Goal: Task Accomplishment & Management: Use online tool/utility

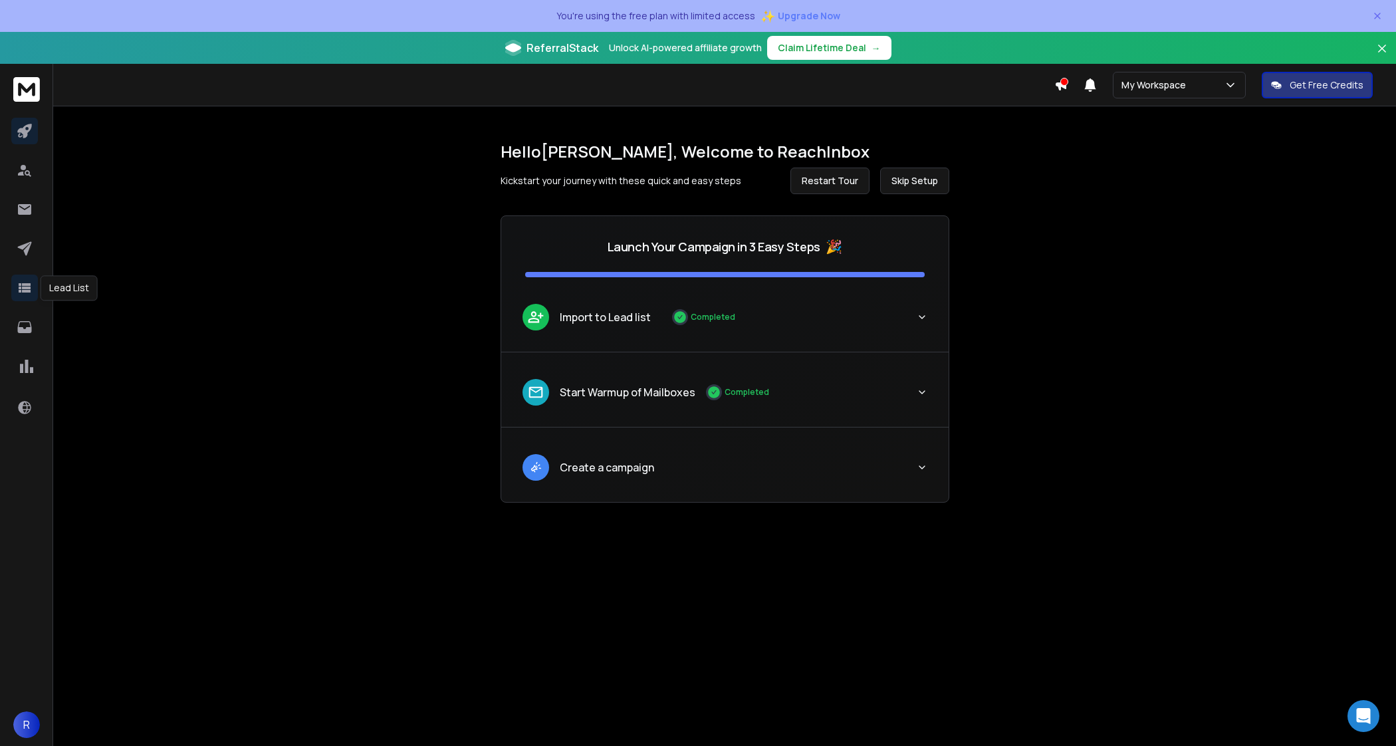
click at [31, 280] on icon at bounding box center [25, 288] width 16 height 16
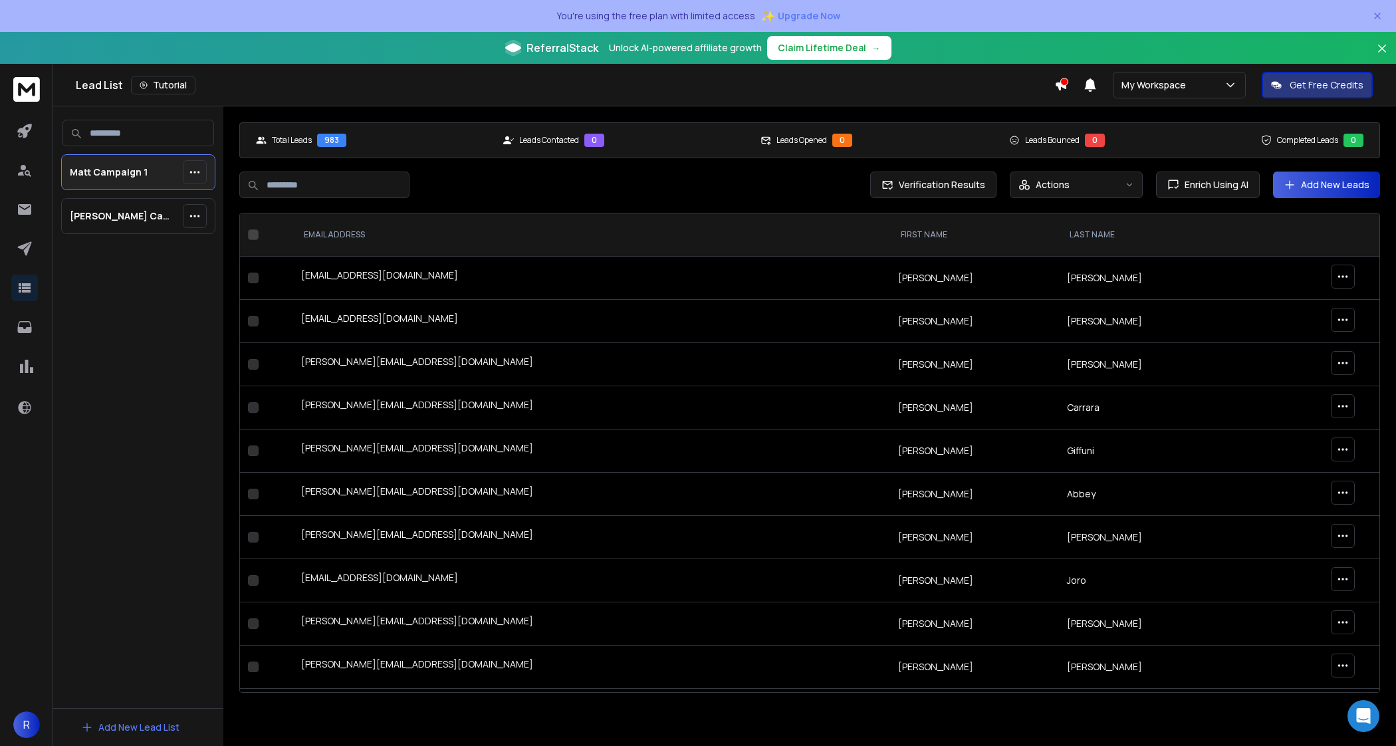
click at [762, 106] on div "Total Leads 983 Leads Contacted 0 Leads Opened 0 Leads Bounced 0 Completed Lead…" at bounding box center [809, 157] width 1172 height 102
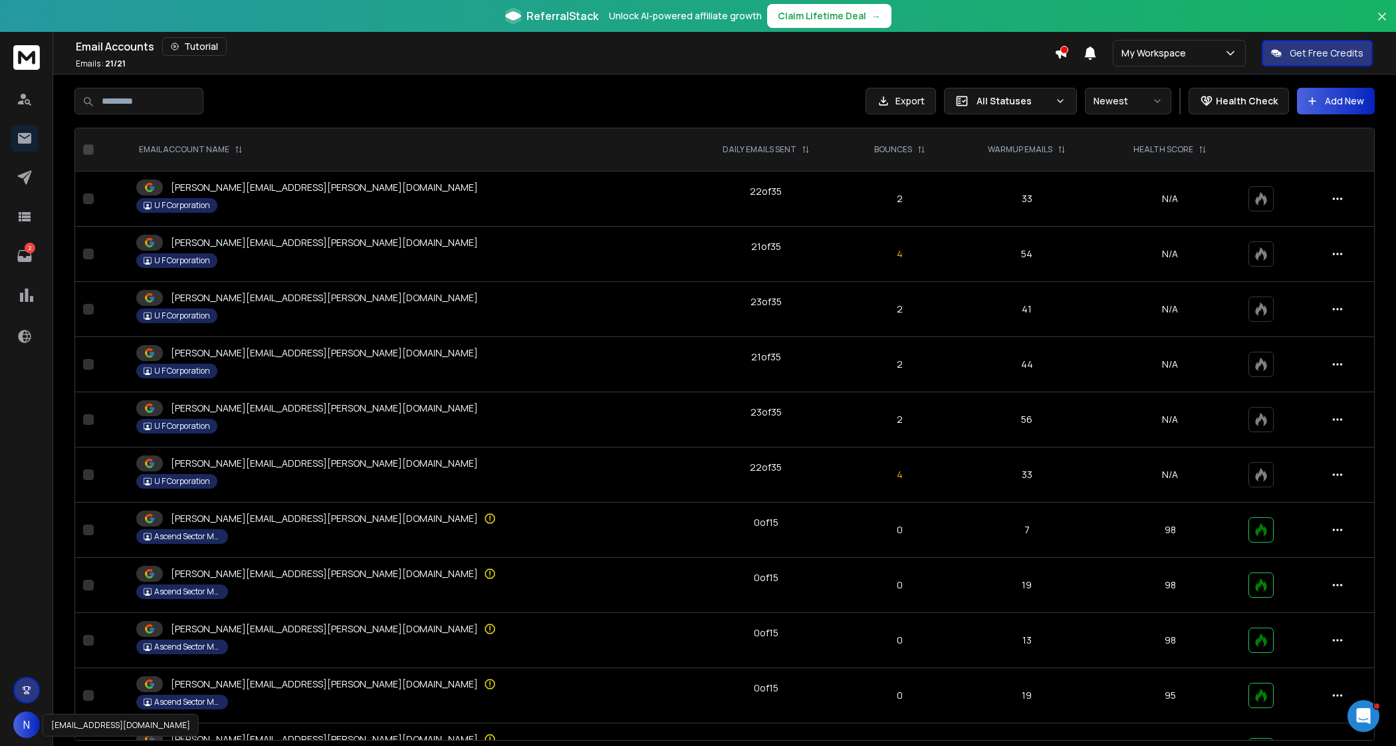
click at [21, 716] on span "N" at bounding box center [26, 724] width 27 height 27
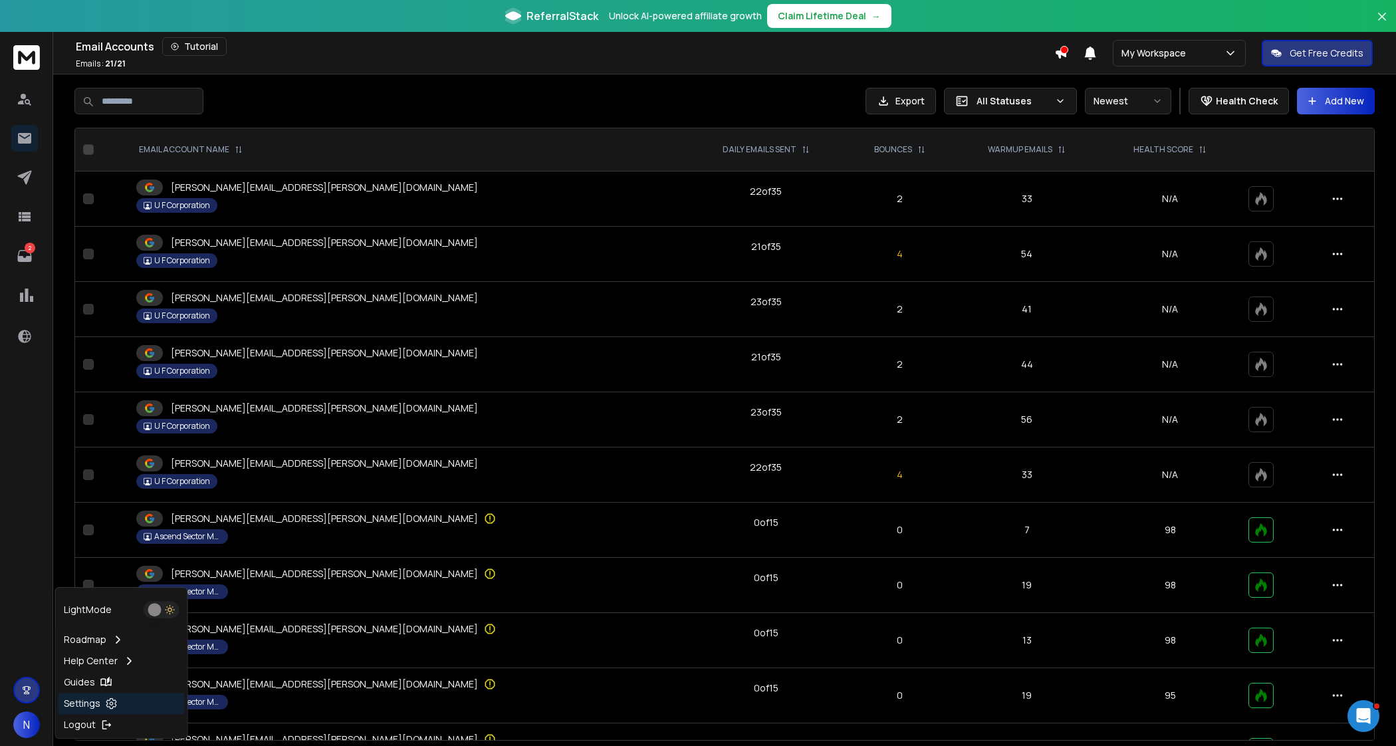
click at [106, 703] on icon at bounding box center [112, 703] width 12 height 12
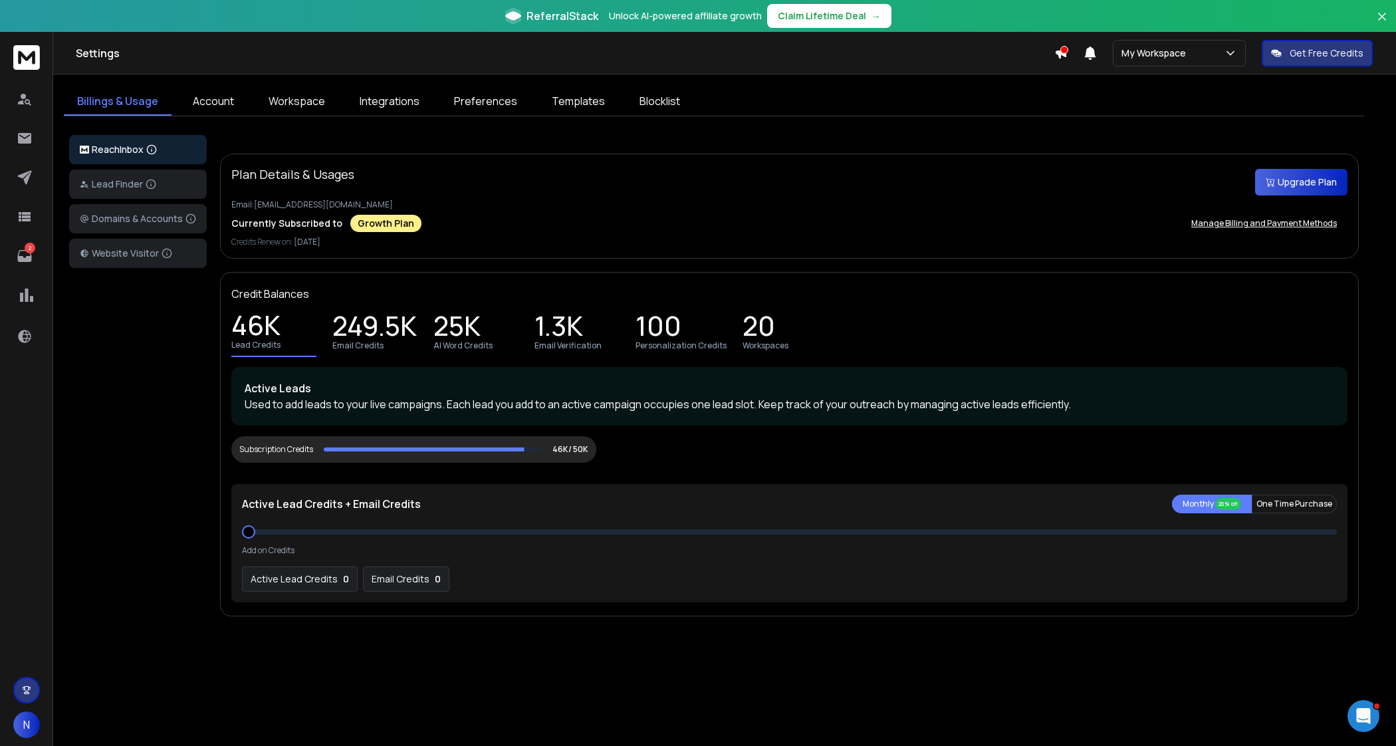
click at [297, 96] on link "Workspace" at bounding box center [296, 102] width 83 height 28
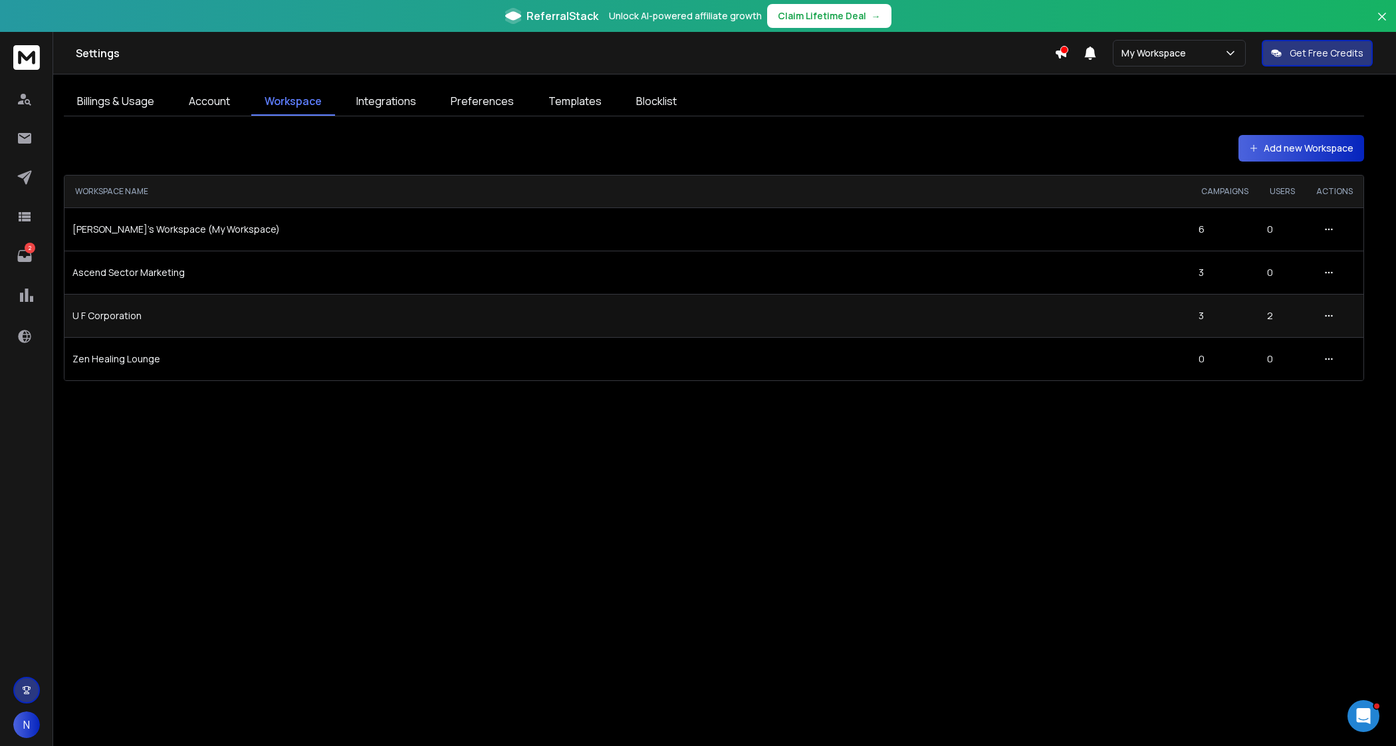
click at [802, 318] on td "U F Corporation" at bounding box center [627, 315] width 1126 height 43
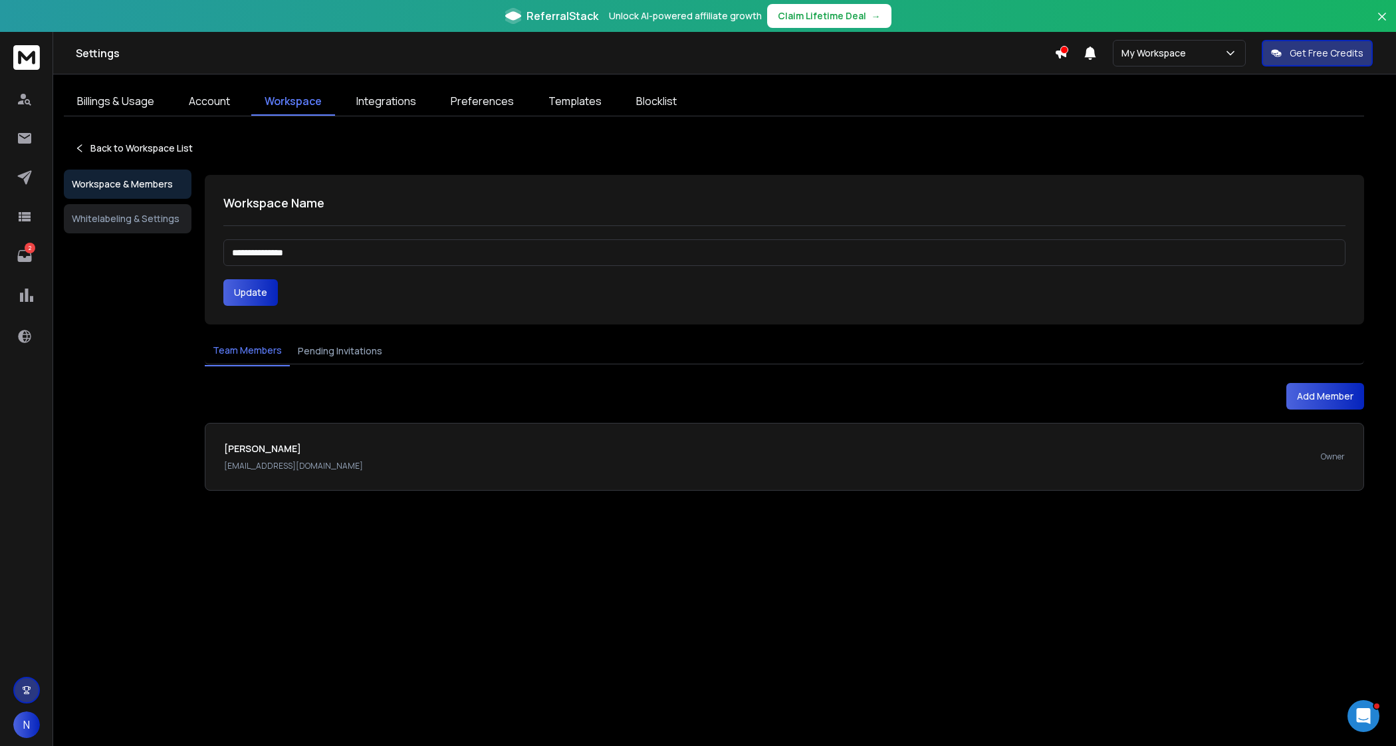
click at [347, 345] on button "Pending Invitations" at bounding box center [340, 350] width 100 height 29
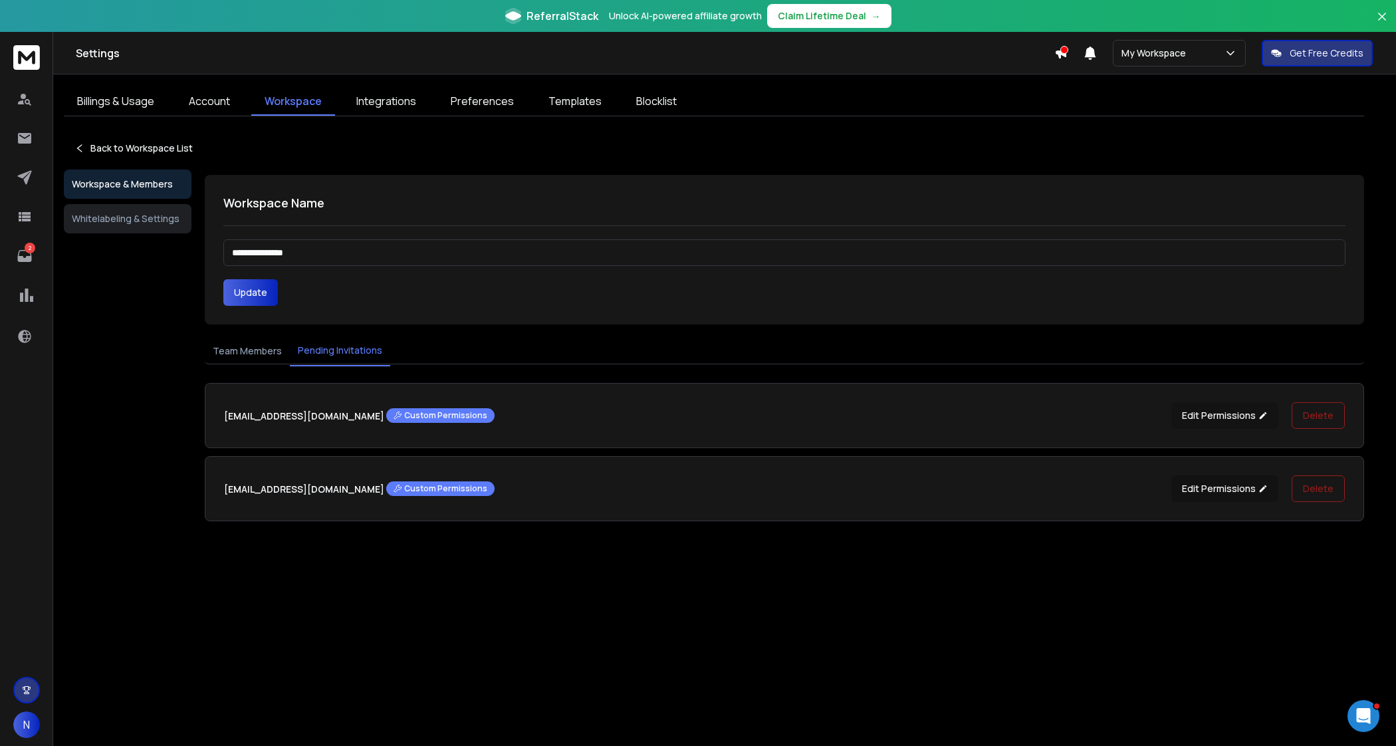
click at [1248, 416] on button "Edit Permissions" at bounding box center [1224, 415] width 107 height 27
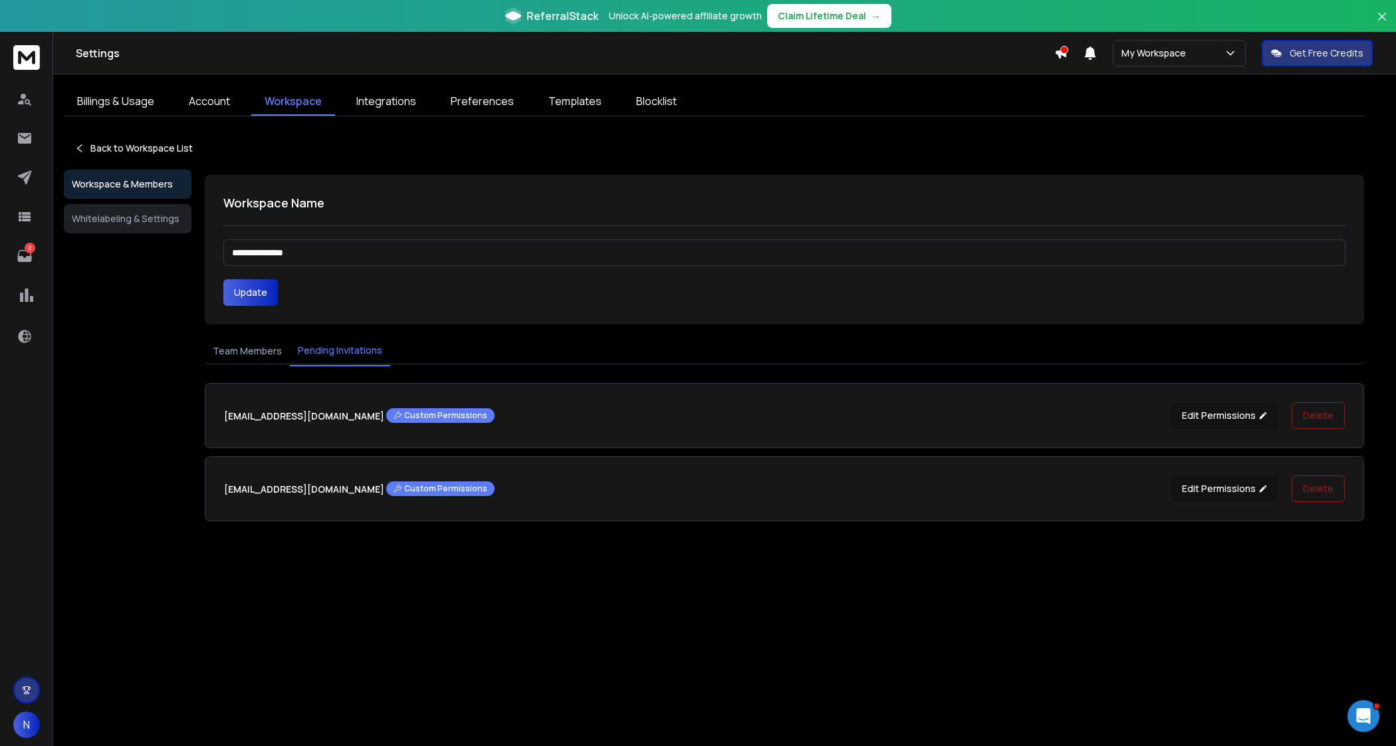
click at [1248, 416] on button "Edit Permissions" at bounding box center [1224, 415] width 107 height 27
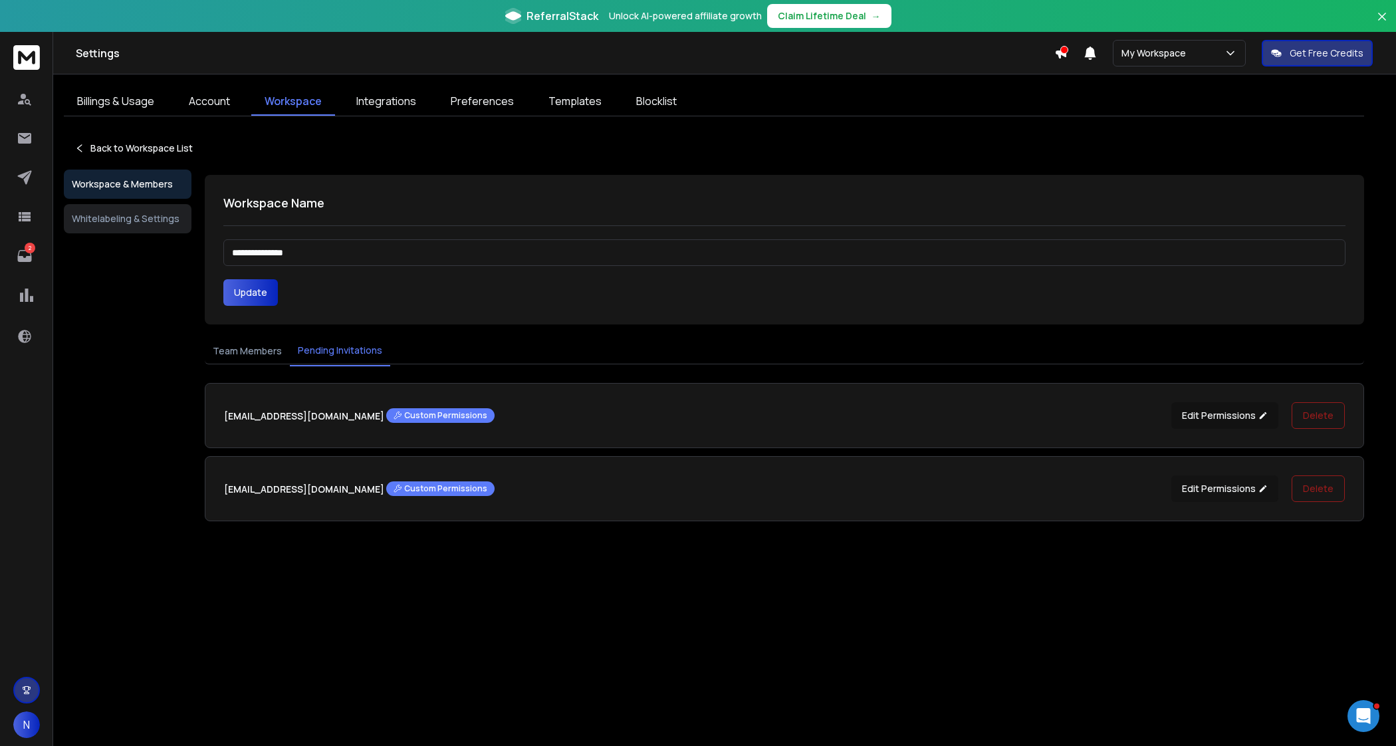
click at [1223, 487] on button "Edit Permissions" at bounding box center [1224, 488] width 107 height 27
click at [1263, 423] on button "Edit Permissions" at bounding box center [1224, 415] width 107 height 27
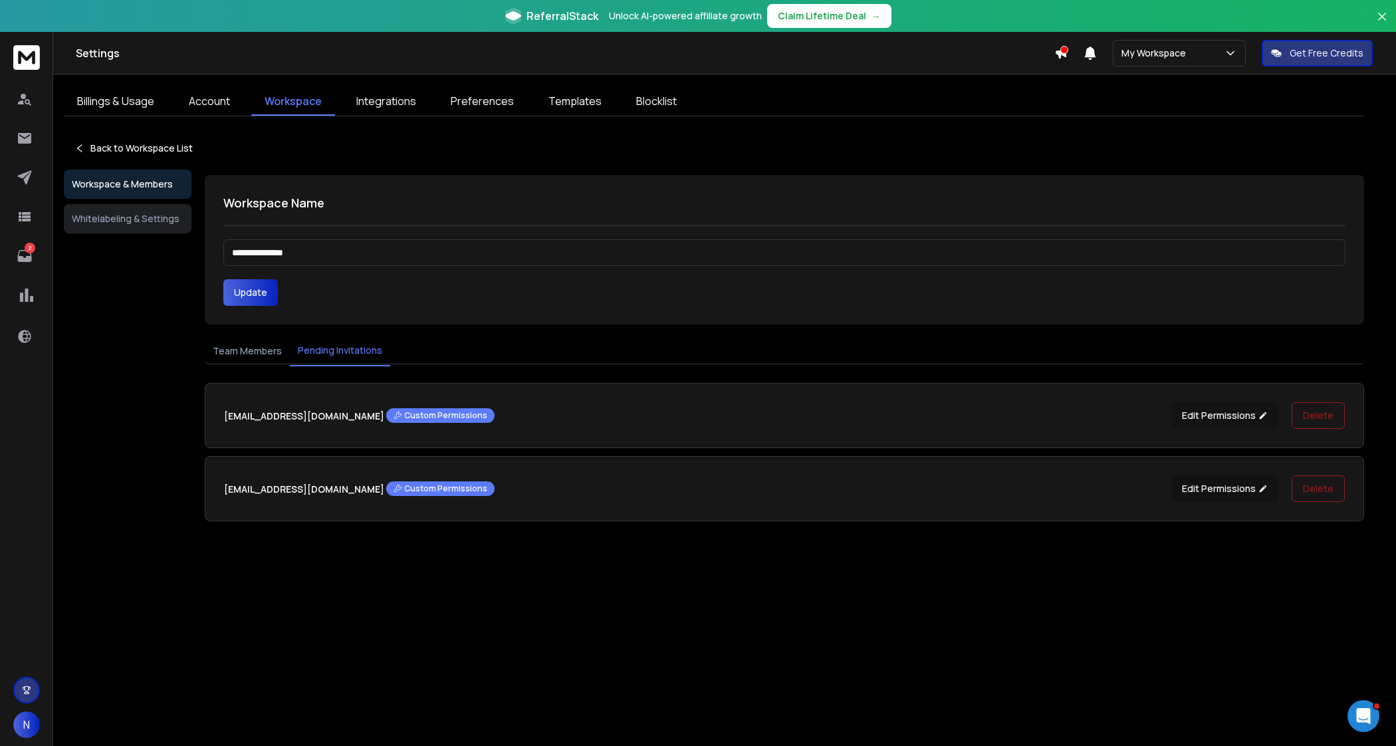
click at [1263, 423] on button "Edit Permissions" at bounding box center [1224, 415] width 107 height 27
click at [1251, 420] on button "Edit Permissions" at bounding box center [1224, 415] width 107 height 27
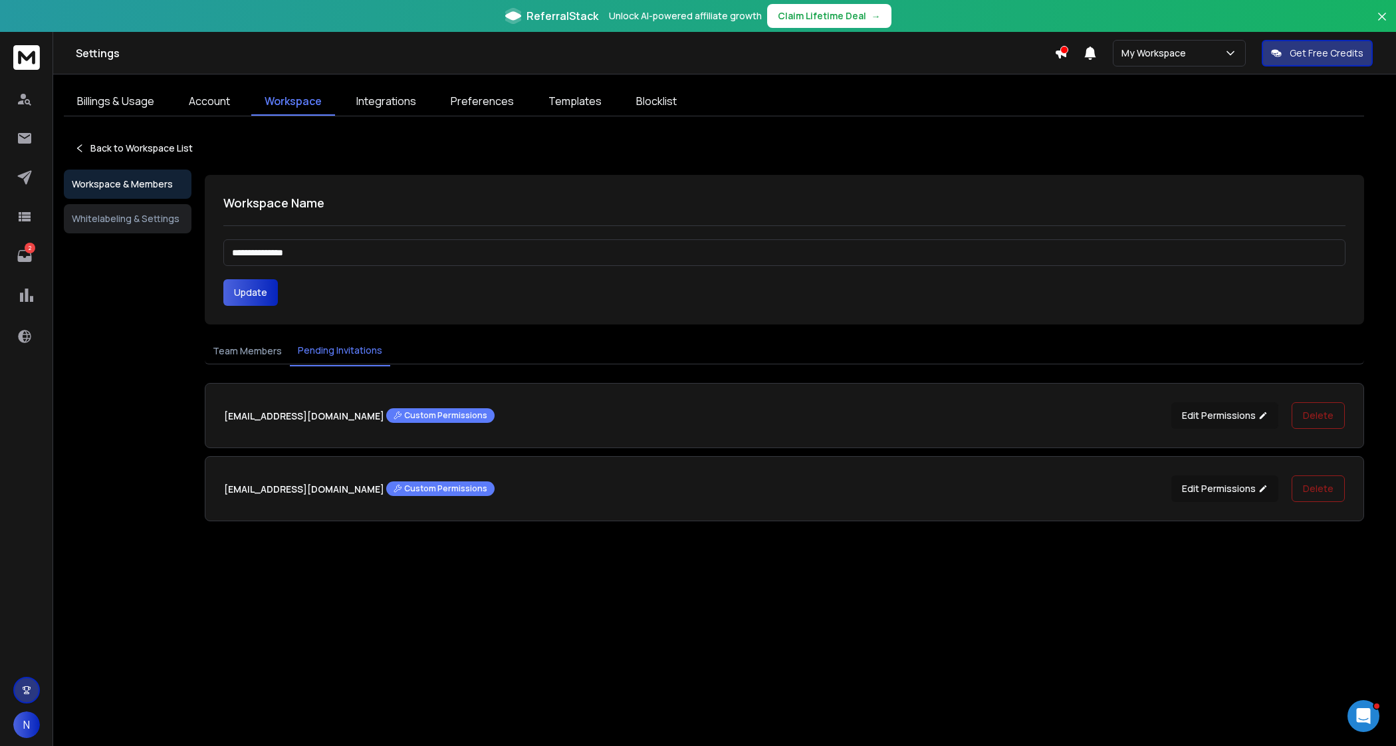
click at [1251, 420] on button "Edit Permissions" at bounding box center [1224, 415] width 107 height 27
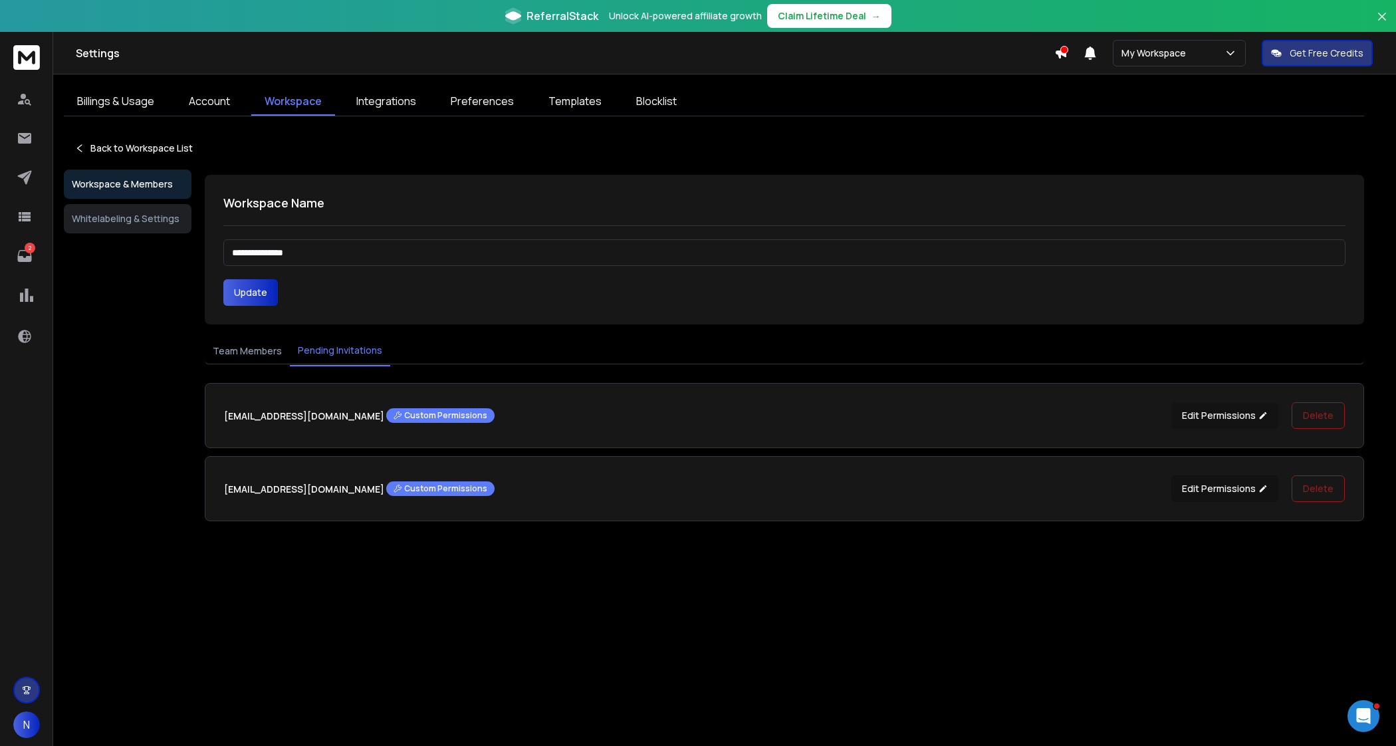
click at [1251, 420] on button "Edit Permissions" at bounding box center [1224, 415] width 107 height 27
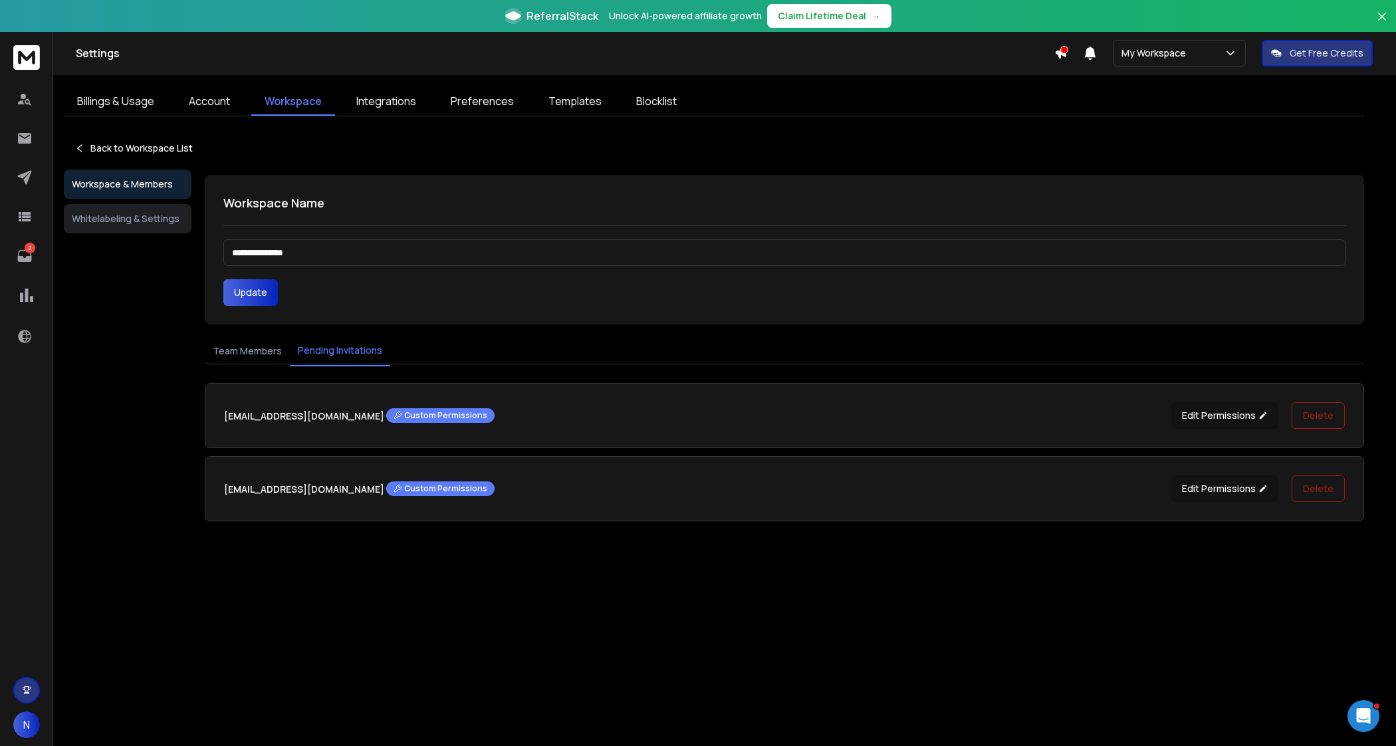
click at [1220, 493] on button "Edit Permissions" at bounding box center [1224, 488] width 107 height 27
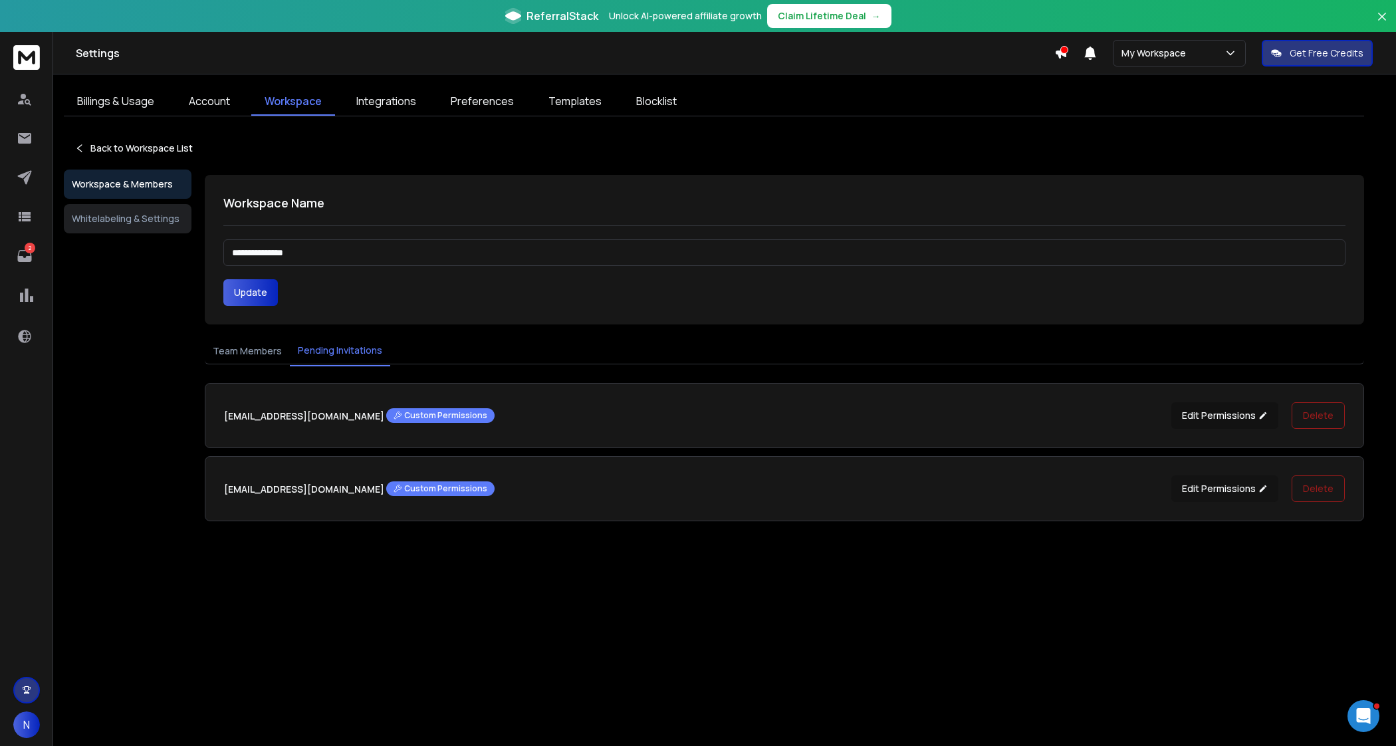
click at [1220, 493] on button "Edit Permissions" at bounding box center [1224, 488] width 107 height 27
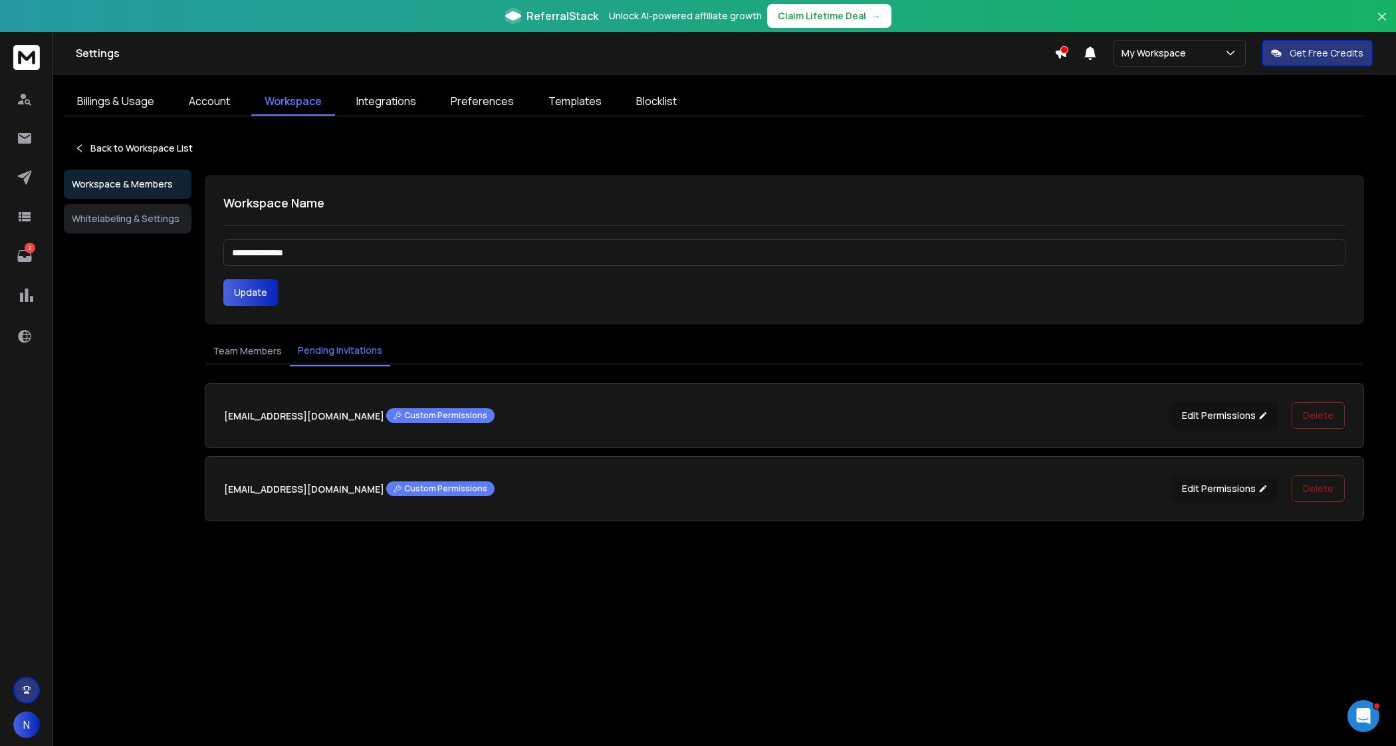
click at [1220, 493] on button "Edit Permissions" at bounding box center [1224, 488] width 107 height 27
click at [1251, 486] on button "Edit Permissions" at bounding box center [1224, 488] width 107 height 27
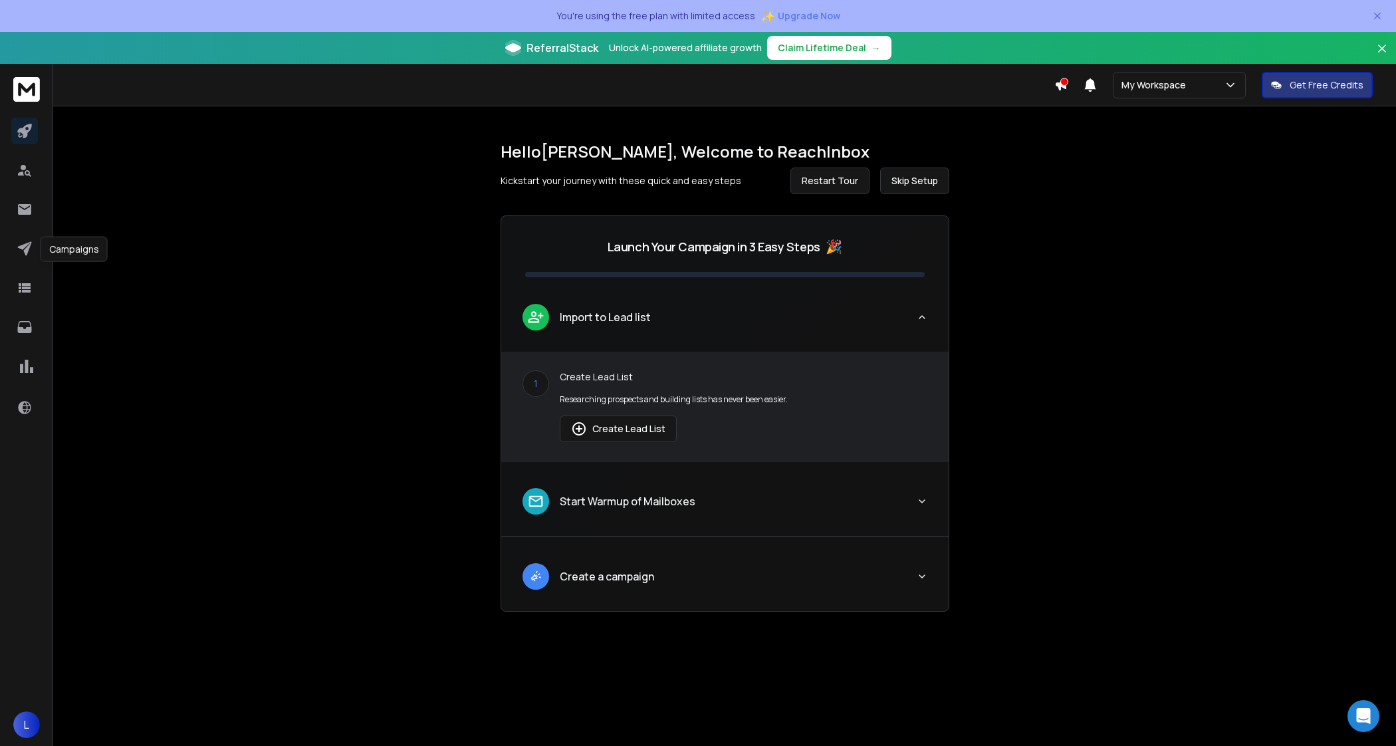
click at [9, 243] on div "L" at bounding box center [26, 407] width 53 height 687
click at [17, 243] on icon at bounding box center [25, 249] width 16 height 16
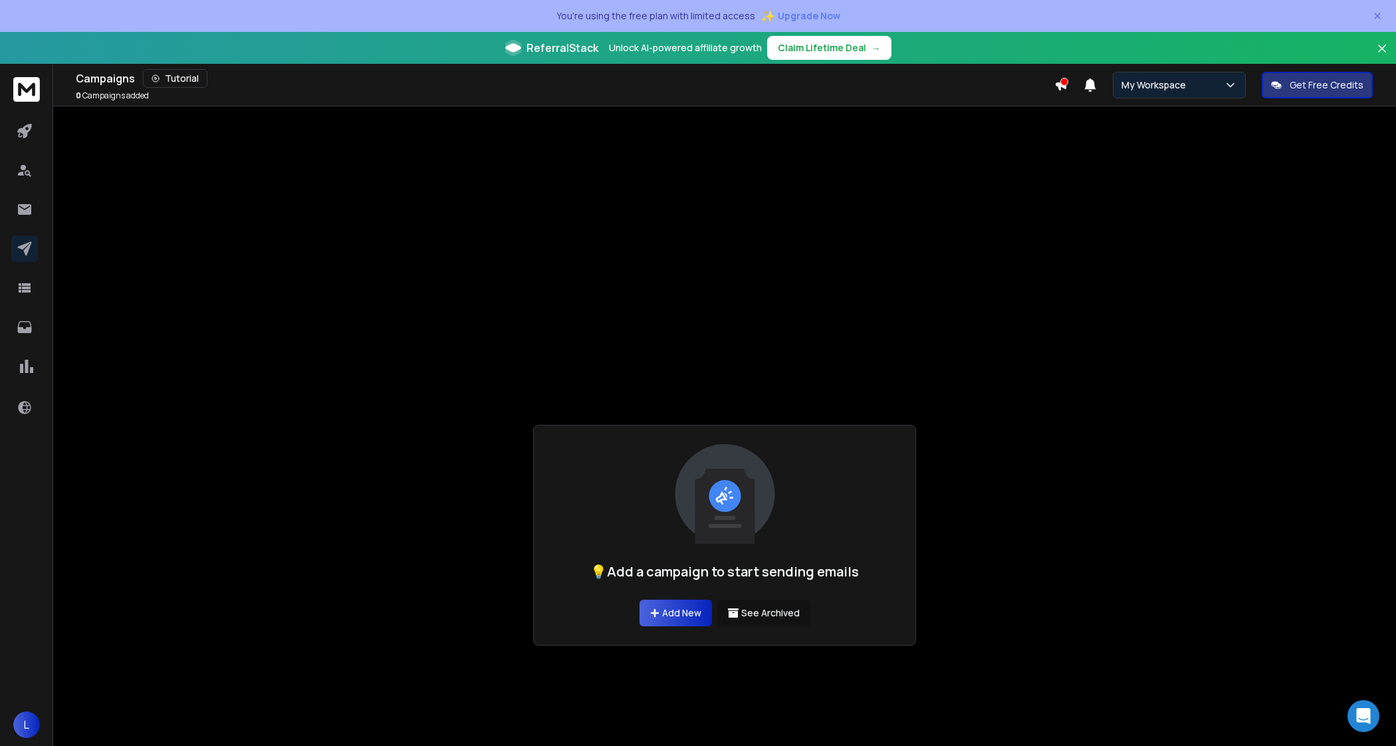
click at [1167, 84] on p "My Workspace" at bounding box center [1156, 84] width 70 height 13
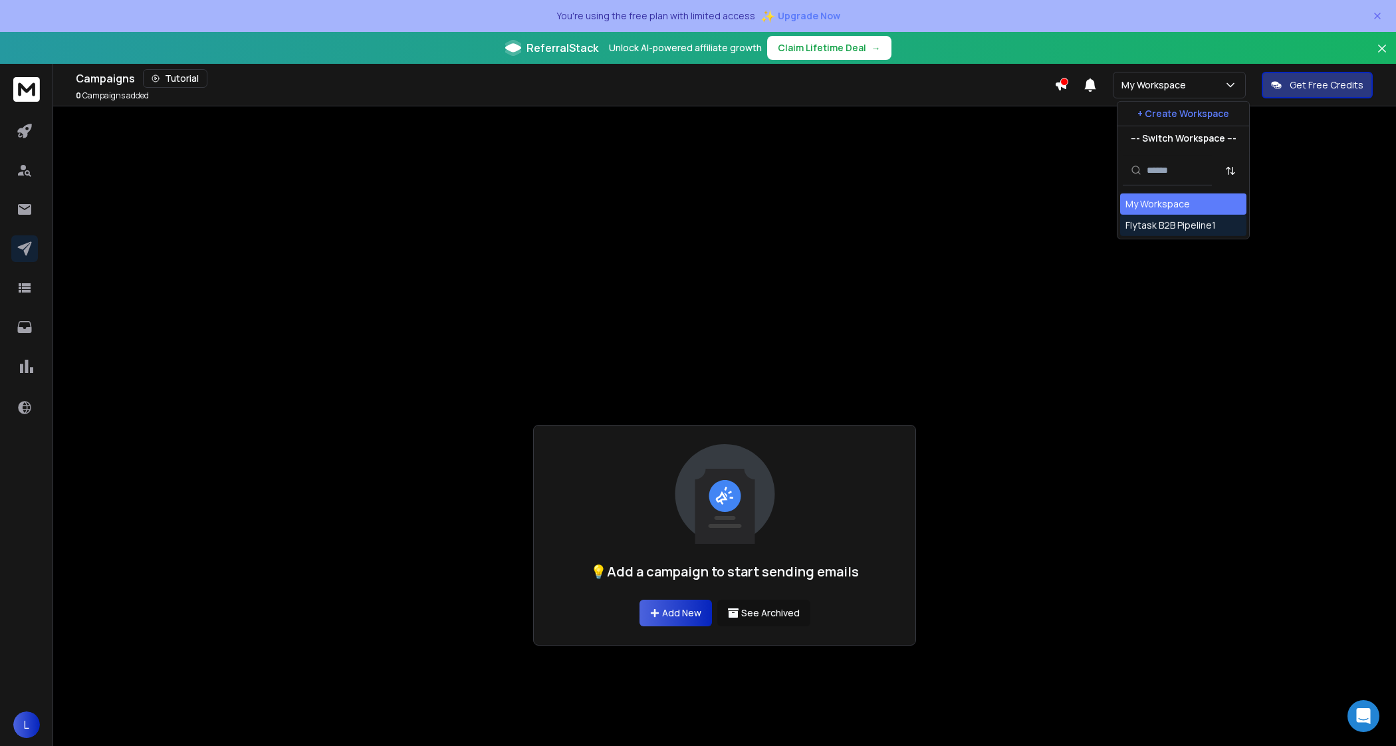
click at [1193, 225] on div "Flytask B2B Pipeline1" at bounding box center [1170, 225] width 90 height 13
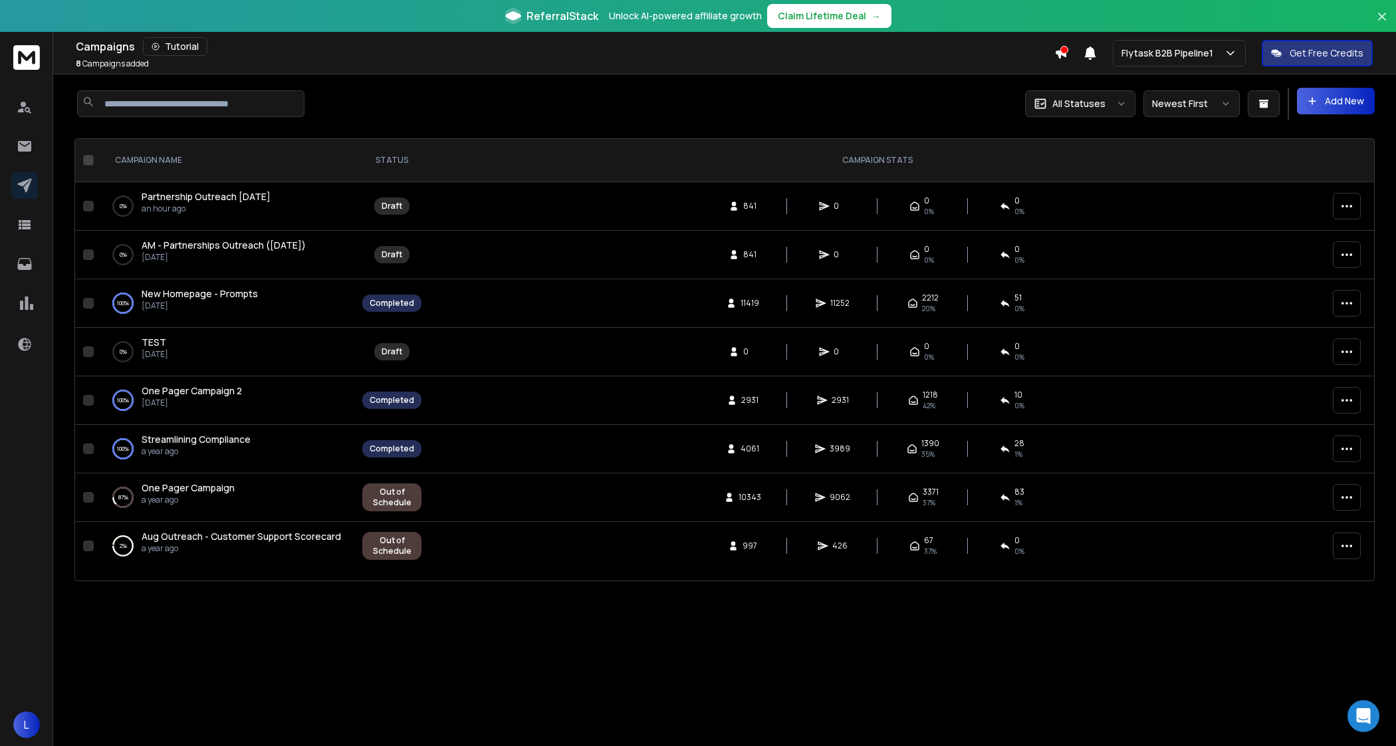
click at [247, 207] on p "an hour ago" at bounding box center [206, 208] width 129 height 11
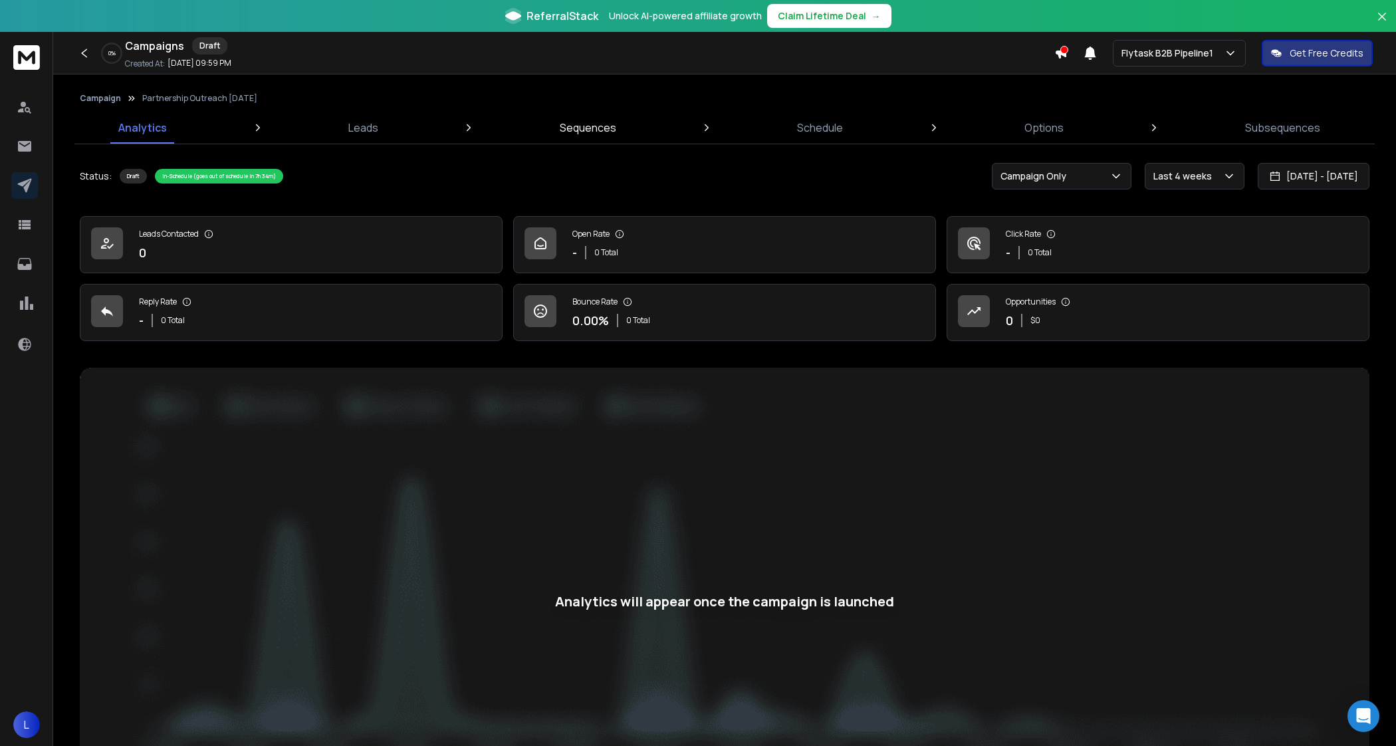
click at [588, 122] on p "Sequences" at bounding box center [588, 128] width 56 height 16
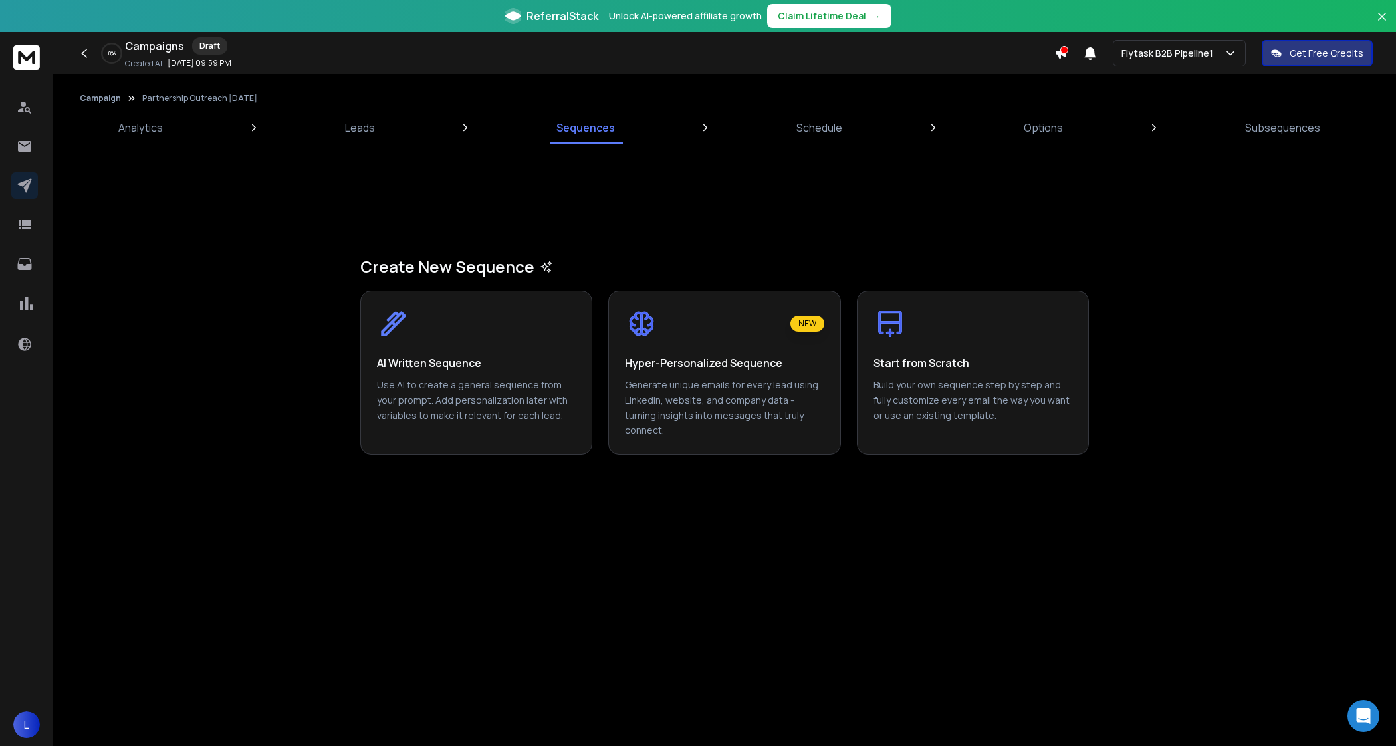
click at [978, 347] on div "Start from Scratch Build your own sequence step by step and fully customize eve…" at bounding box center [972, 372] width 231 height 163
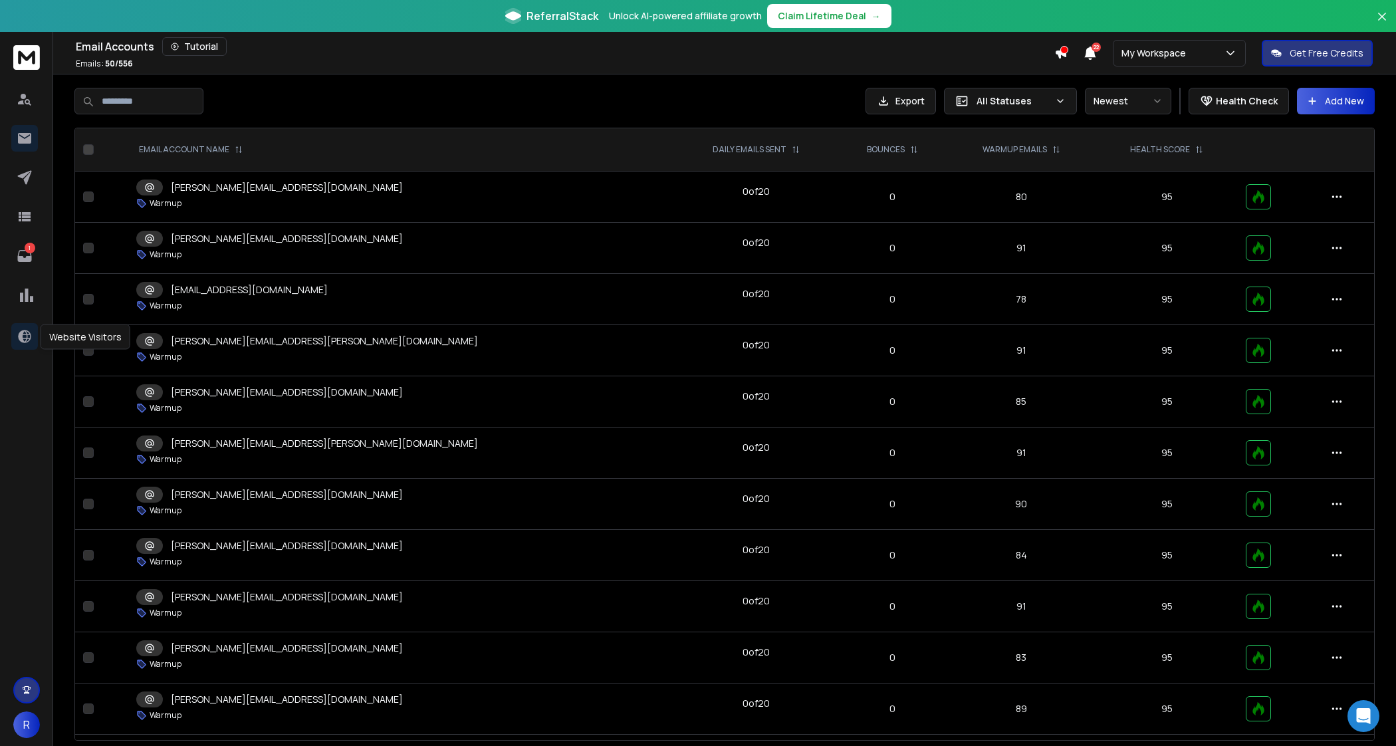
click at [30, 326] on link at bounding box center [24, 336] width 27 height 27
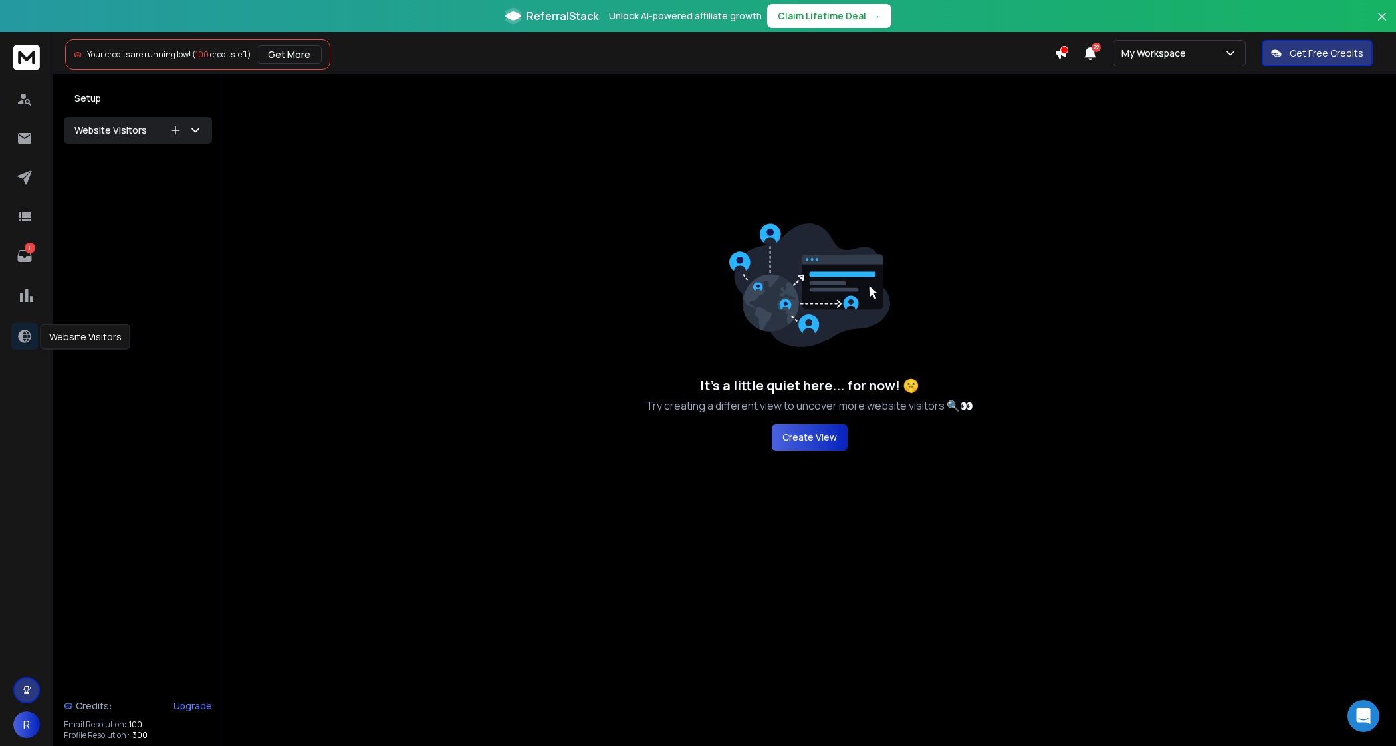
click at [140, 132] on button "Website Visitors" at bounding box center [138, 130] width 148 height 27
click at [146, 189] on div "SimplyNoted" at bounding box center [143, 187] width 138 height 24
click at [798, 445] on button "Create View" at bounding box center [810, 437] width 76 height 27
